Goal: Communication & Community: Answer question/provide support

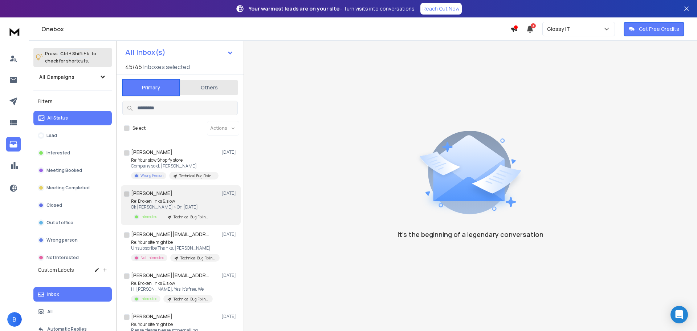
click at [177, 200] on p "Re: Broken links & slow" at bounding box center [172, 201] width 82 height 6
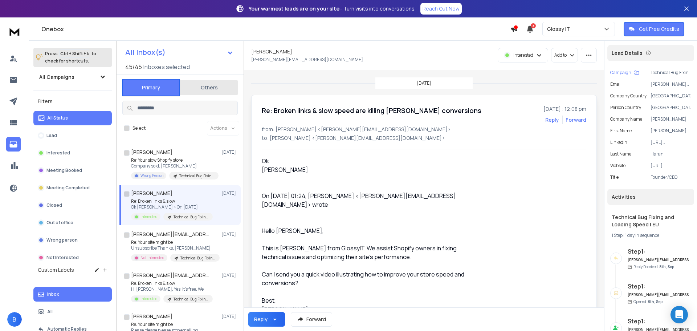
click at [398, 196] on blockquote "On [DATE] 01:24, [PERSON_NAME] <[PERSON_NAME][EMAIL_ADDRESS][DOMAIN_NAME]> wrot…" at bounding box center [368, 204] width 212 height 26
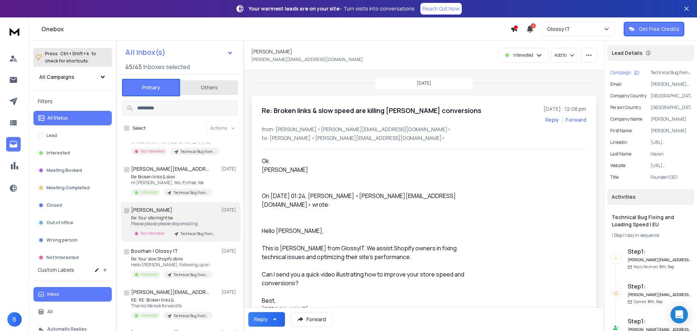
scroll to position [109, 0]
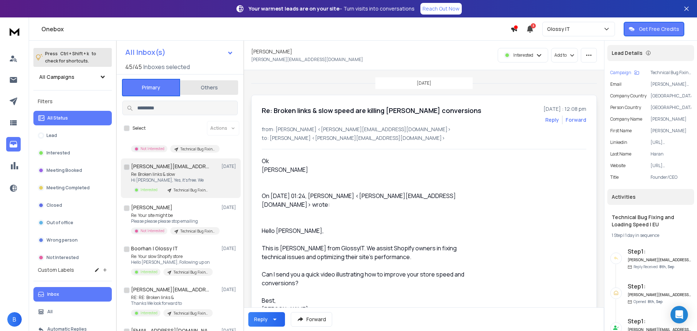
click at [188, 176] on p "Re: Broken links & slow" at bounding box center [172, 174] width 82 height 6
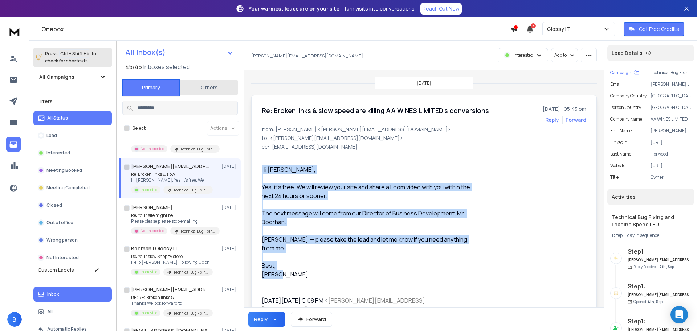
drag, startPoint x: 262, startPoint y: 170, endPoint x: 283, endPoint y: 262, distance: 94.3
copy div "Hi Mike, Yes, it's free. We will review your site and share a Loom video with y…"
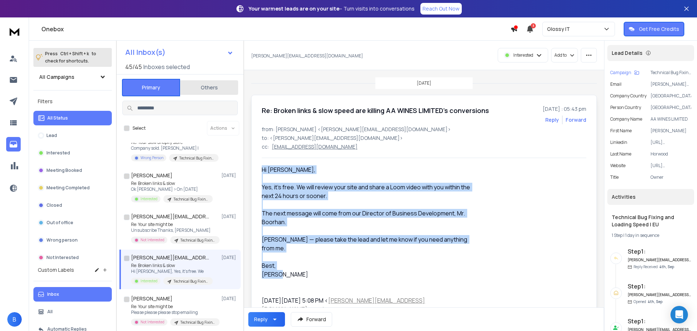
scroll to position [0, 0]
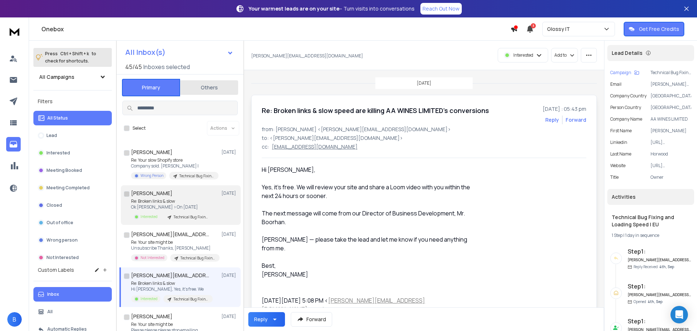
click at [191, 194] on div "Sarah Haran 08 Sep" at bounding box center [184, 192] width 107 height 7
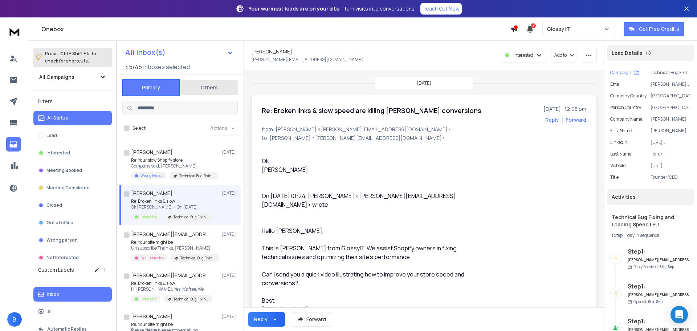
click at [551, 120] on button "Reply" at bounding box center [552, 119] width 14 height 7
click at [551, 120] on div "Sarah Haran Sarah Haran sarah@sarahharan.com Interested Add to Interested Add t…" at bounding box center [424, 206] width 360 height 331
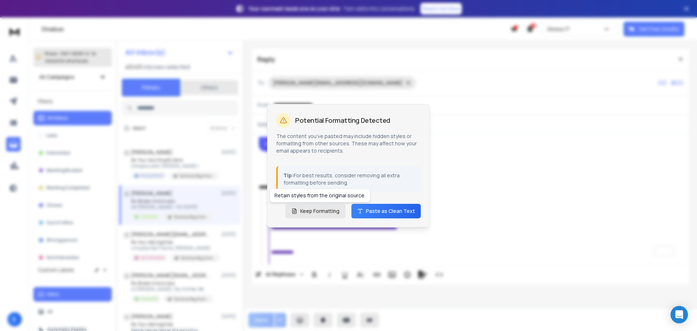
click at [318, 211] on button "Keep Formatting" at bounding box center [315, 211] width 60 height 15
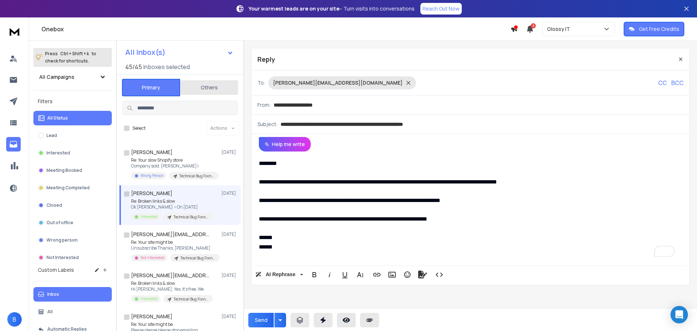
click at [271, 165] on div "**********" at bounding box center [467, 173] width 416 height 28
click at [271, 164] on div "**********" at bounding box center [467, 173] width 416 height 28
click at [277, 164] on div "**********" at bounding box center [467, 173] width 416 height 28
click at [312, 197] on div "**********" at bounding box center [464, 200] width 410 height 9
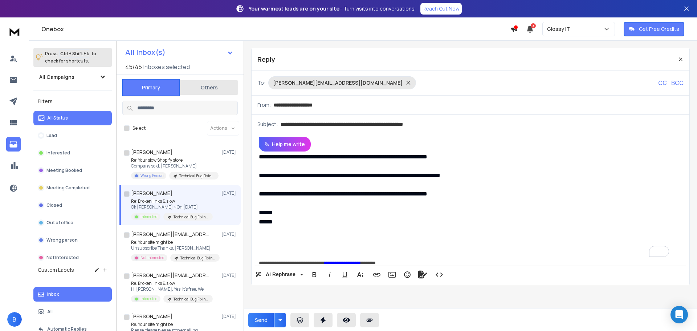
scroll to position [36, 0]
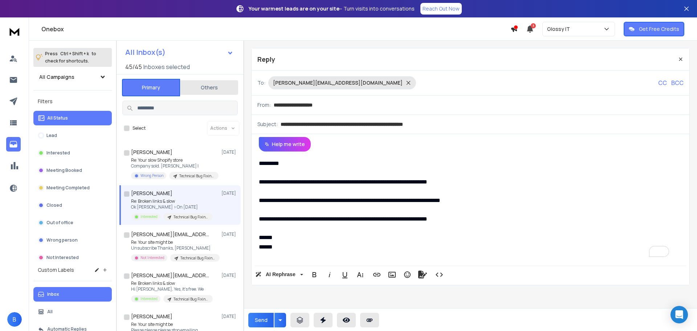
click at [658, 82] on p "CC" at bounding box center [662, 82] width 9 height 9
click at [654, 82] on div "sarah@sarahharan.com" at bounding box center [461, 82] width 387 height 13
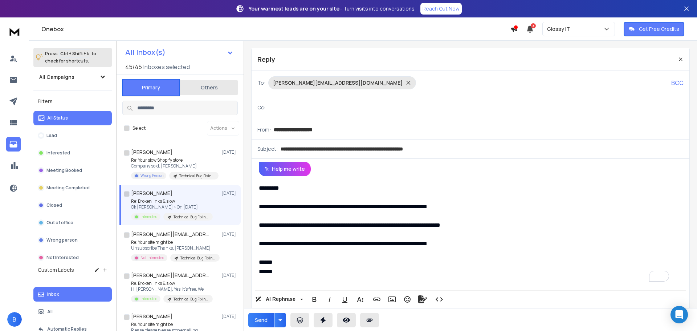
click at [622, 101] on div "Cc:" at bounding box center [471, 107] width 438 height 25
click at [278, 108] on input at bounding box center [293, 107] width 51 height 13
type input "**********"
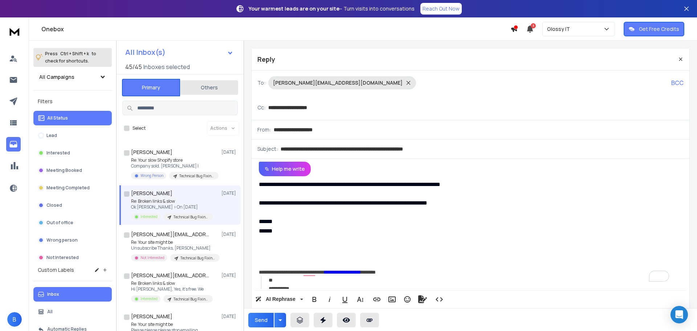
scroll to position [104, 0]
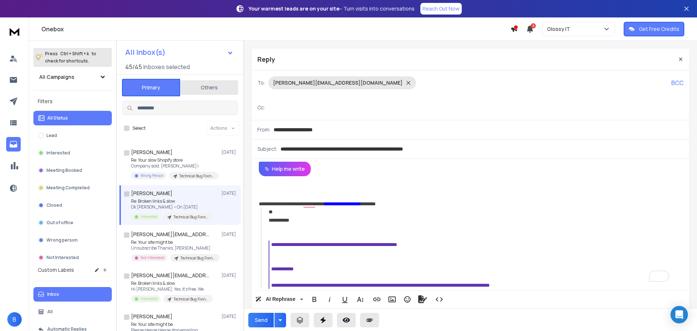
click at [260, 320] on button "Send" at bounding box center [260, 319] width 25 height 15
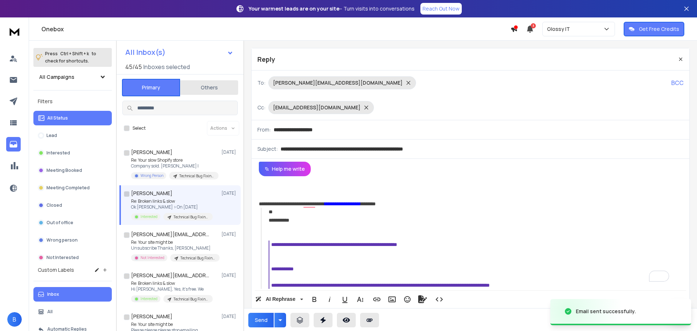
scroll to position [128, 0]
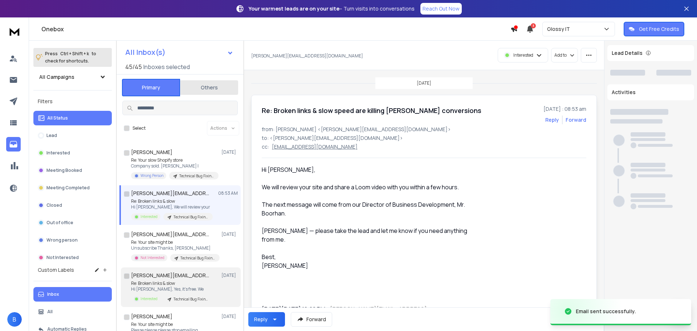
click at [173, 285] on p "Re: Broken links & slow" at bounding box center [172, 283] width 82 height 6
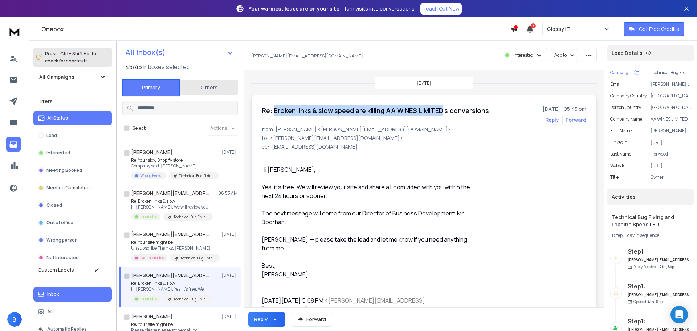
drag, startPoint x: 274, startPoint y: 111, endPoint x: 441, endPoint y: 115, distance: 166.3
click at [441, 115] on h1 "Re: Broken links & slow speed are killing AA WINES LIMITED’s conversions" at bounding box center [375, 110] width 227 height 10
copy h1 "Broken links & slow speed are killing AA WINES LIMITED"
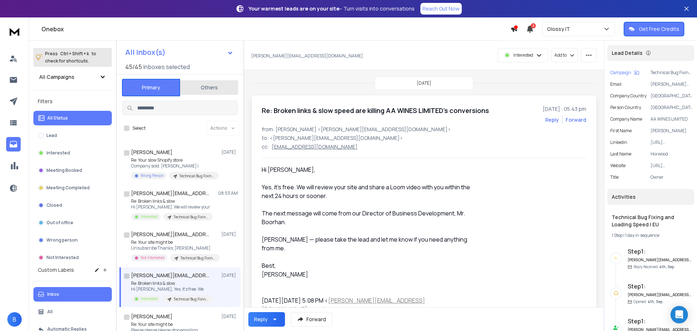
click at [308, 187] on div "Hi Mike, Yes, it's free. We will review your site and share a Loom video with y…" at bounding box center [368, 182] width 212 height 35
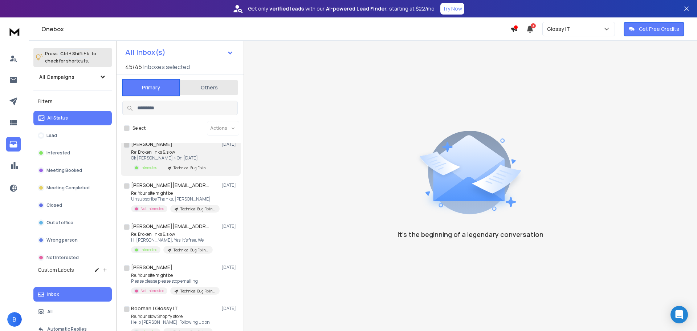
scroll to position [73, 0]
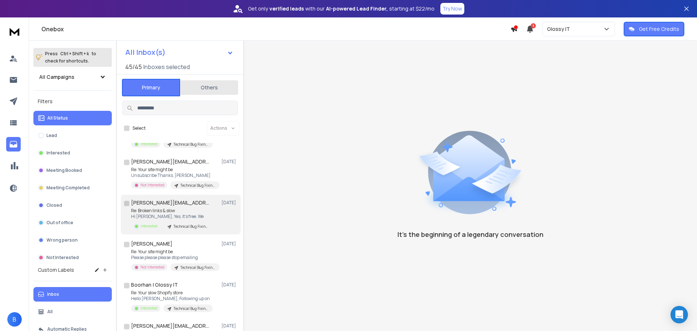
click at [168, 212] on p "Re: Broken links & slow" at bounding box center [172, 211] width 82 height 6
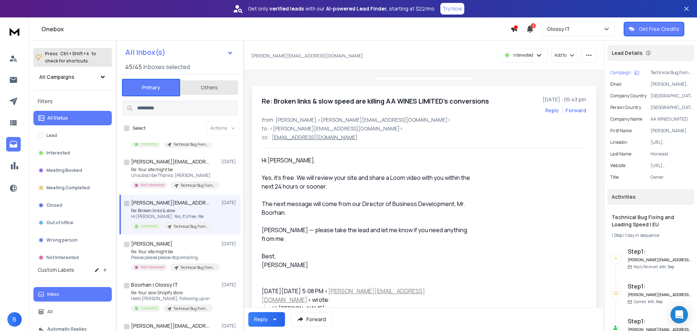
scroll to position [0, 0]
